Goal: Check status

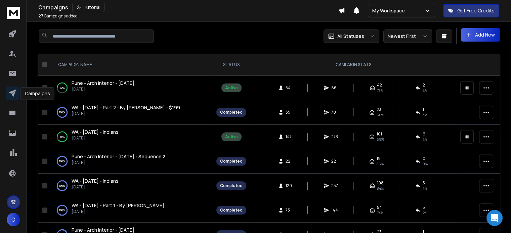
click at [15, 91] on icon at bounding box center [12, 93] width 7 height 7
click at [11, 92] on icon at bounding box center [12, 93] width 7 height 7
drag, startPoint x: 18, startPoint y: 94, endPoint x: 14, endPoint y: 93, distance: 3.4
click at [17, 94] on link at bounding box center [12, 93] width 13 height 13
click at [12, 72] on icon at bounding box center [12, 73] width 7 height 5
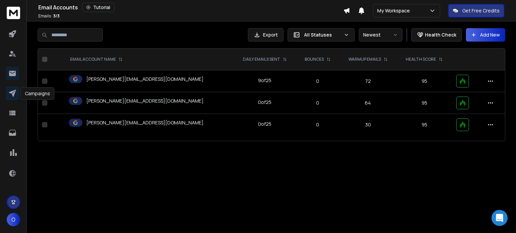
click at [12, 95] on icon at bounding box center [12, 93] width 7 height 7
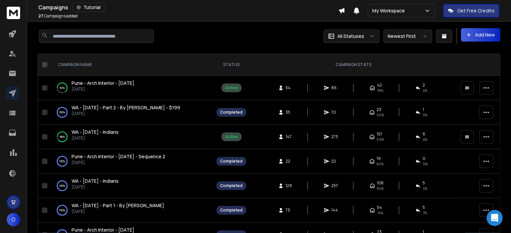
click at [153, 87] on div "62 % Pune - Arch Interior - [DATE] [DATE]" at bounding box center [131, 88] width 149 height 16
